Goal: Task Accomplishment & Management: Manage account settings

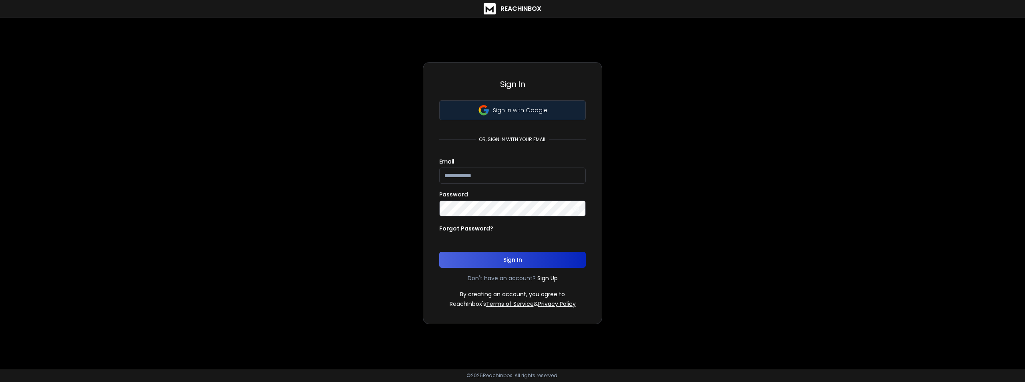
click at [516, 107] on p "Sign in with Google" at bounding box center [520, 110] width 54 height 8
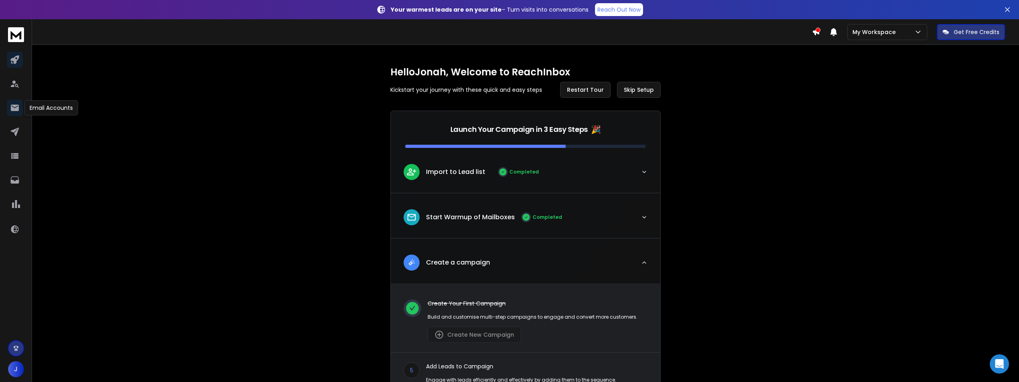
click at [15, 106] on icon at bounding box center [15, 108] width 8 height 6
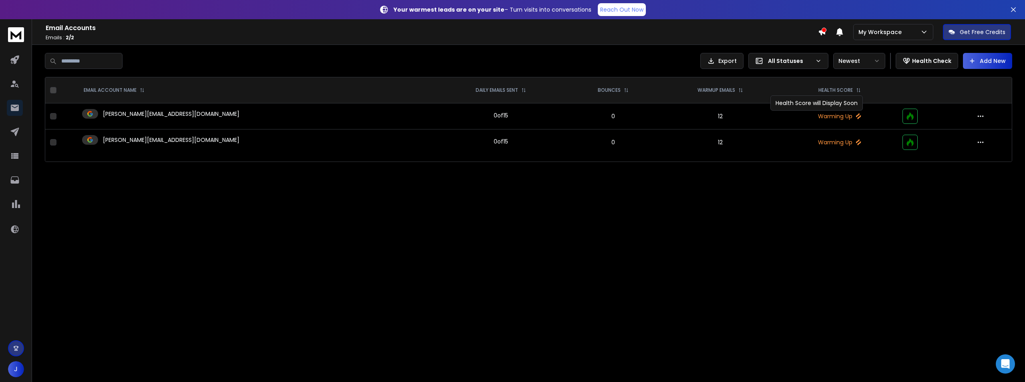
click at [819, 116] on p "Warming Up" at bounding box center [840, 116] width 107 height 8
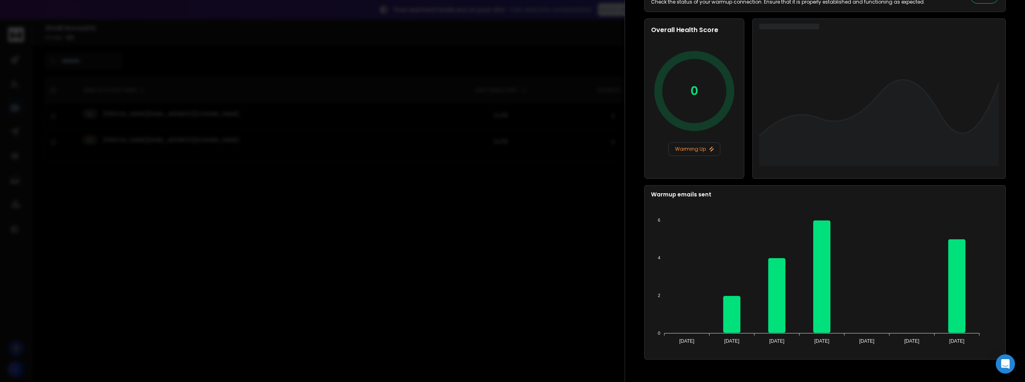
scroll to position [71, 0]
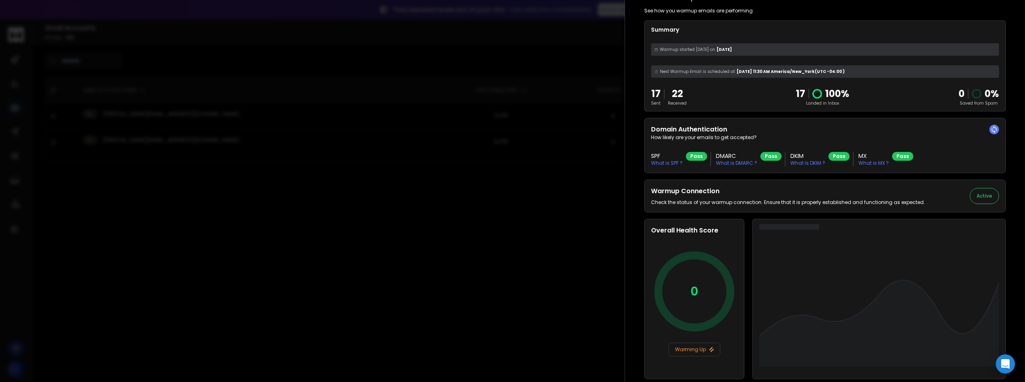
click at [604, 183] on div at bounding box center [512, 191] width 1025 height 382
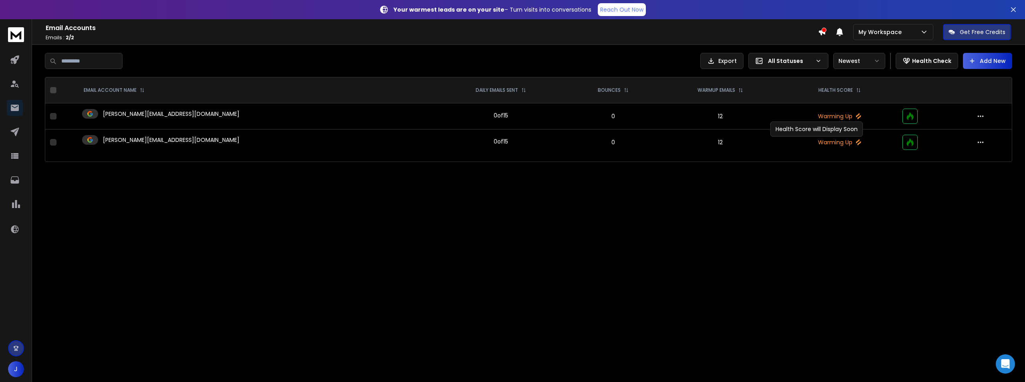
click at [820, 140] on p "Warming Up" at bounding box center [840, 142] width 107 height 8
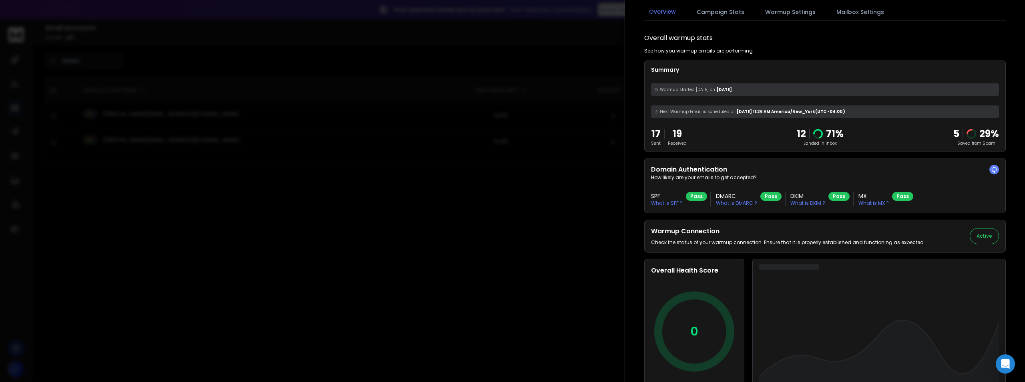
scroll to position [0, 0]
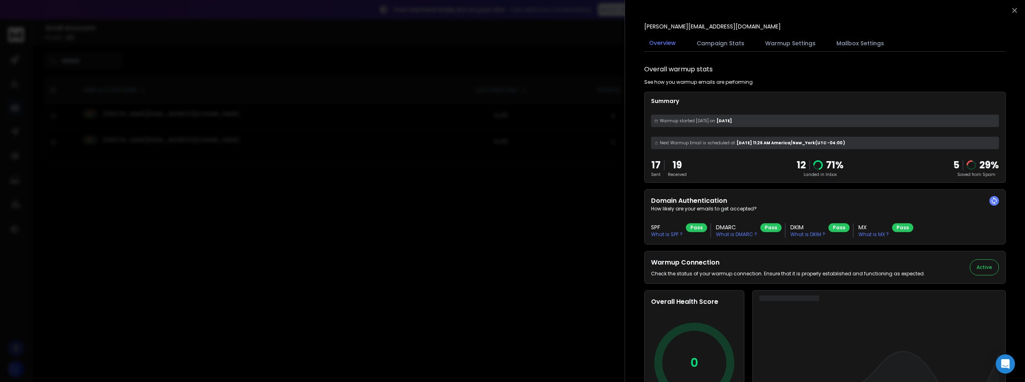
click at [780, 36] on button "Warmup Settings" at bounding box center [791, 43] width 60 height 18
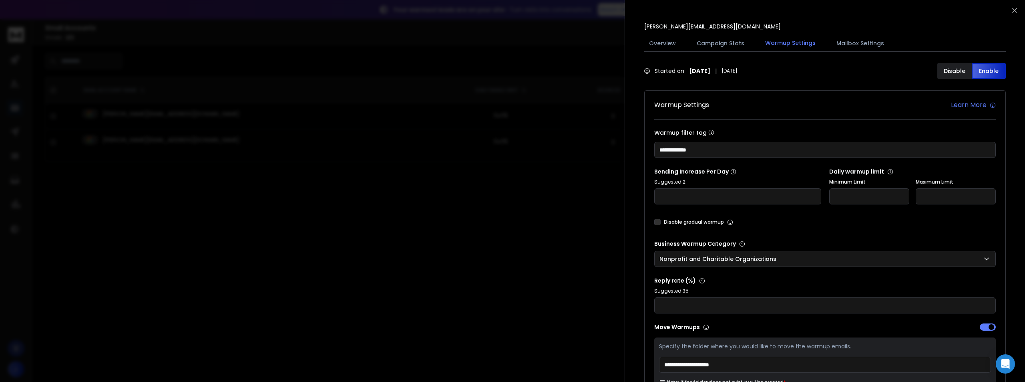
click at [846, 37] on button "Mailbox Settings" at bounding box center [860, 43] width 57 height 18
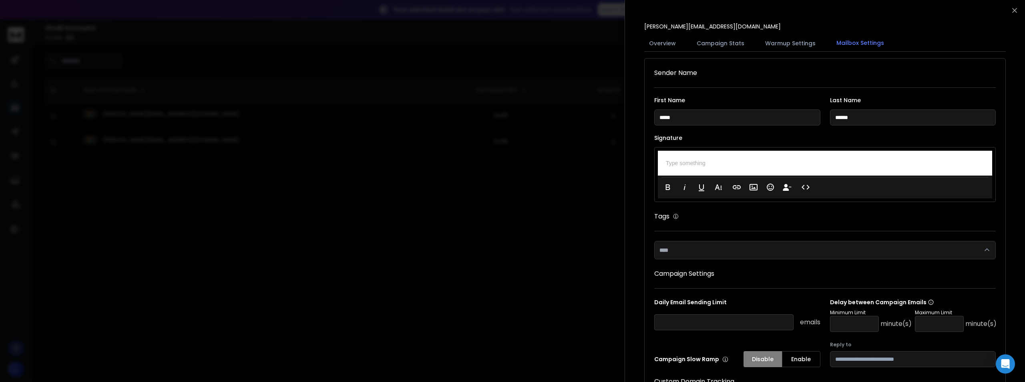
click at [727, 44] on button "Campaign Stats" at bounding box center [720, 43] width 57 height 18
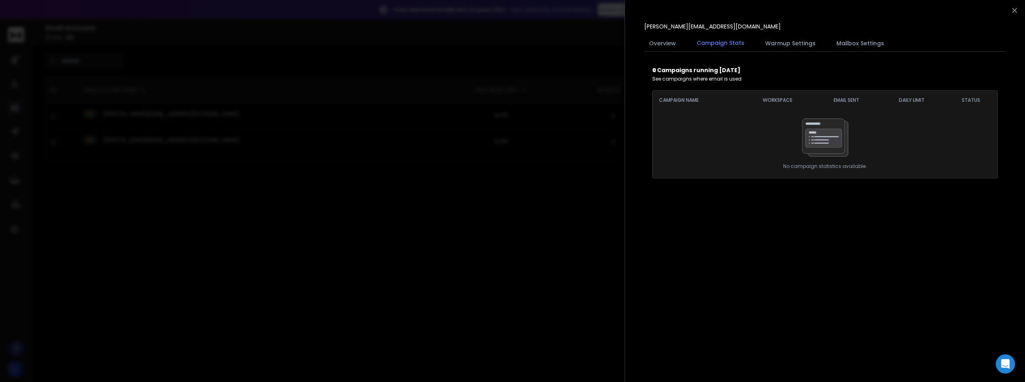
click at [600, 107] on div at bounding box center [512, 191] width 1025 height 382
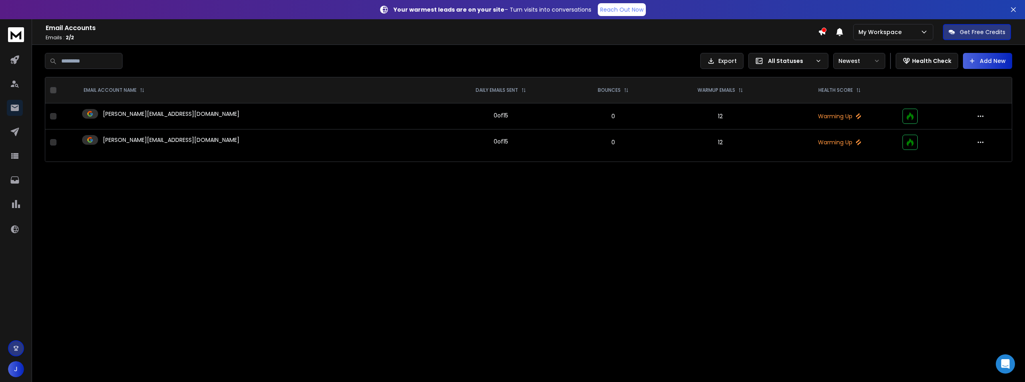
click at [1015, 10] on icon at bounding box center [1013, 9] width 7 height 7
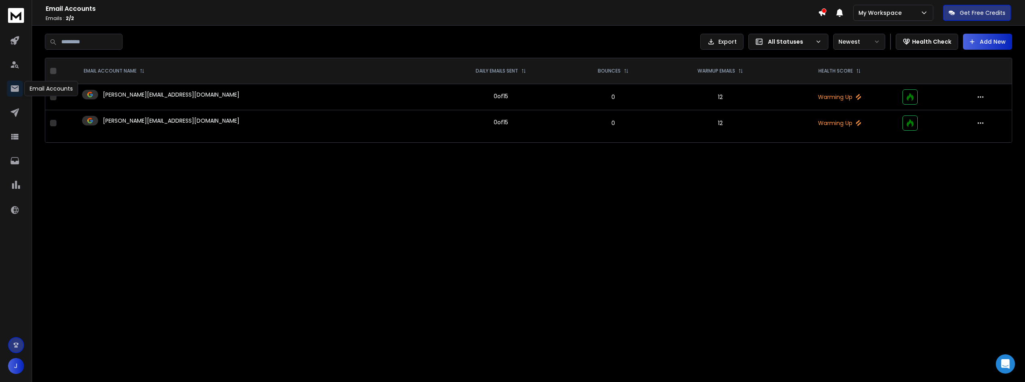
click at [19, 89] on icon at bounding box center [15, 89] width 10 height 10
click at [17, 68] on icon at bounding box center [15, 65] width 10 height 10
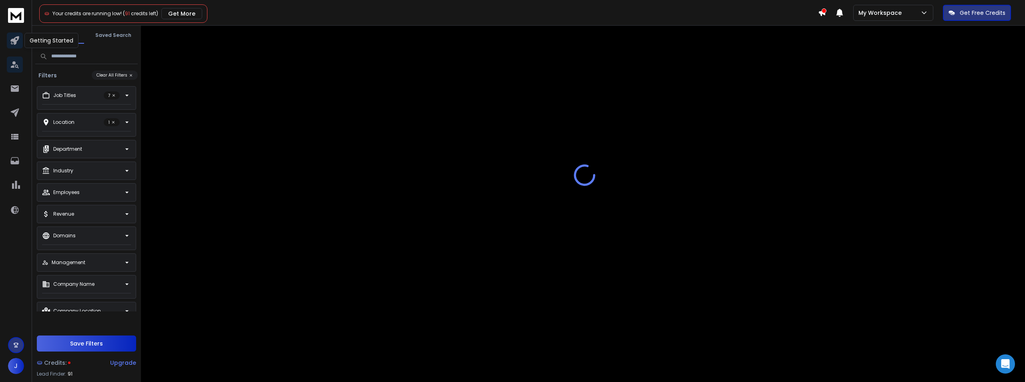
click at [19, 45] on link at bounding box center [15, 40] width 16 height 16
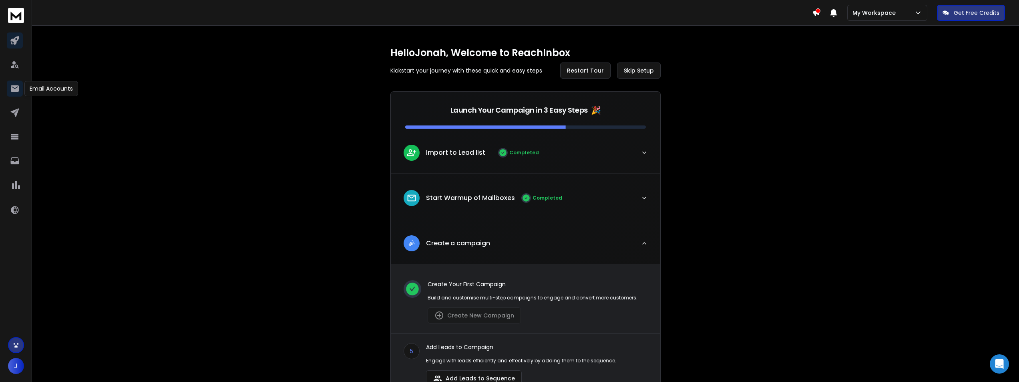
click at [13, 86] on icon at bounding box center [15, 88] width 8 height 6
